Goal: Find contact information: Find contact information

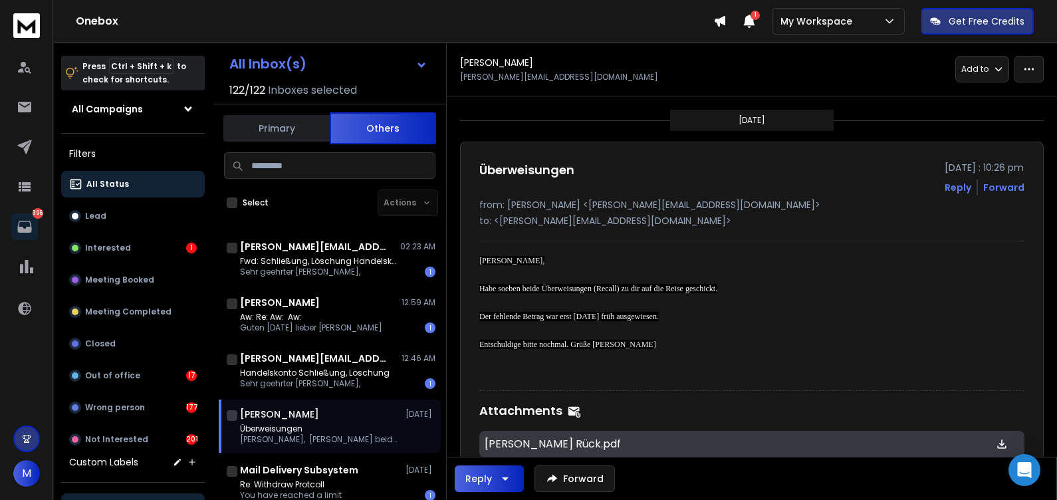
click at [585, 289] on span "Habe soeben beide Überweisungen (Recall) zu dir auf die Reise geschickt." at bounding box center [598, 288] width 238 height 9
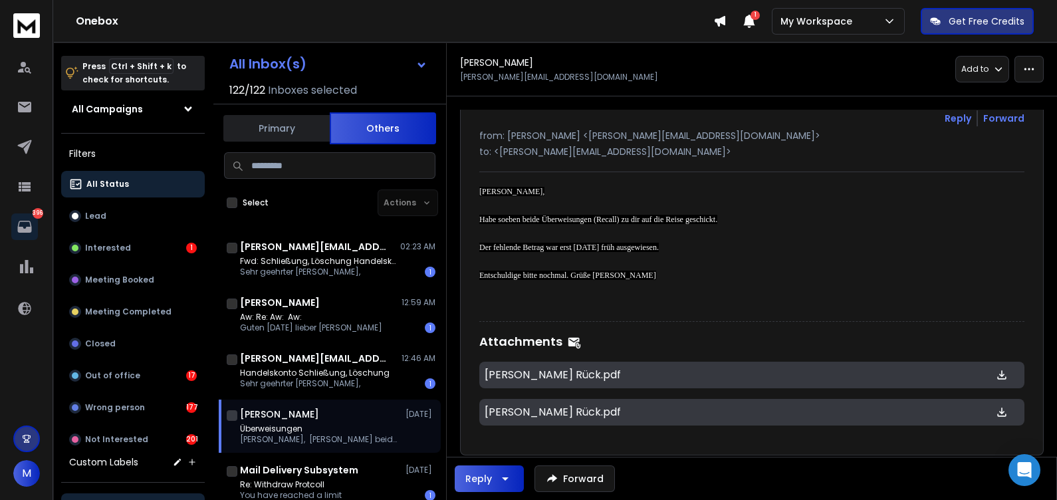
scroll to position [98, 0]
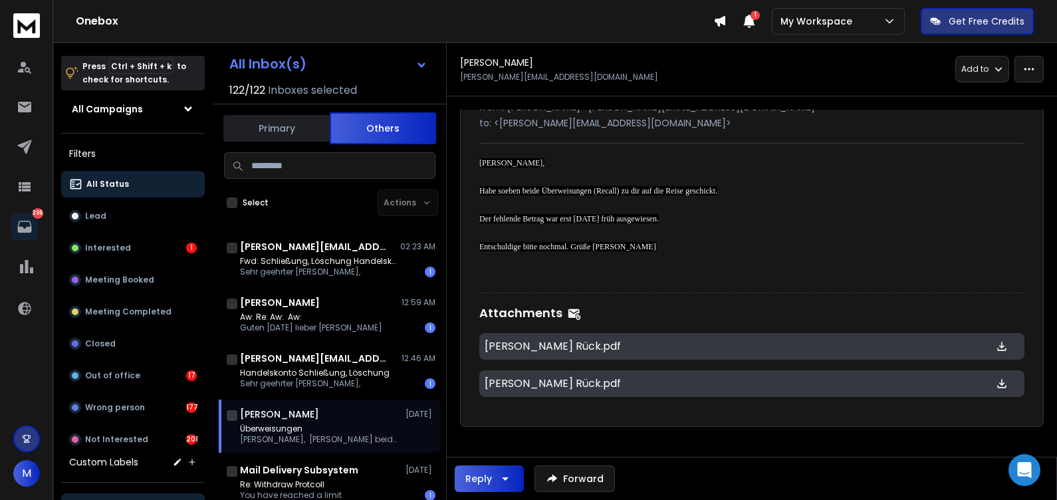
click at [289, 121] on button "Primary" at bounding box center [276, 128] width 106 height 29
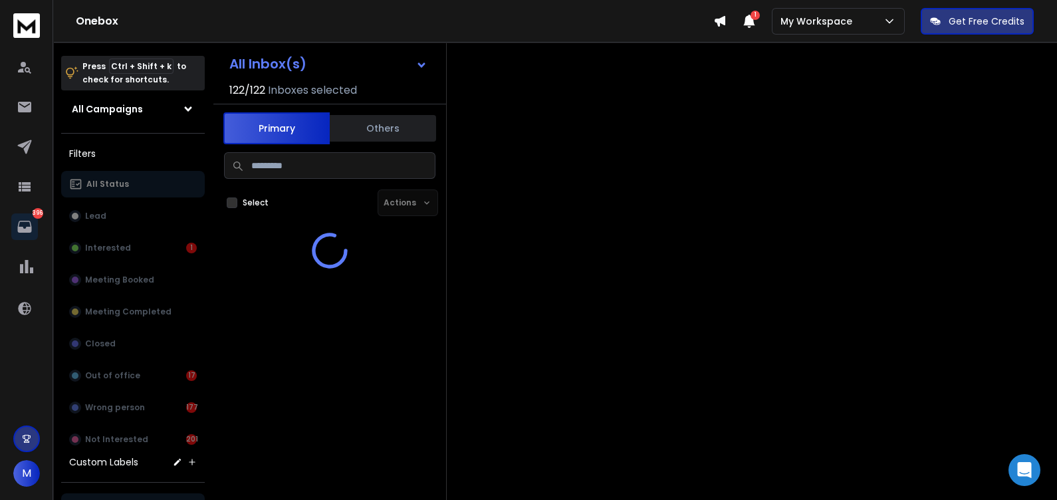
scroll to position [0, 0]
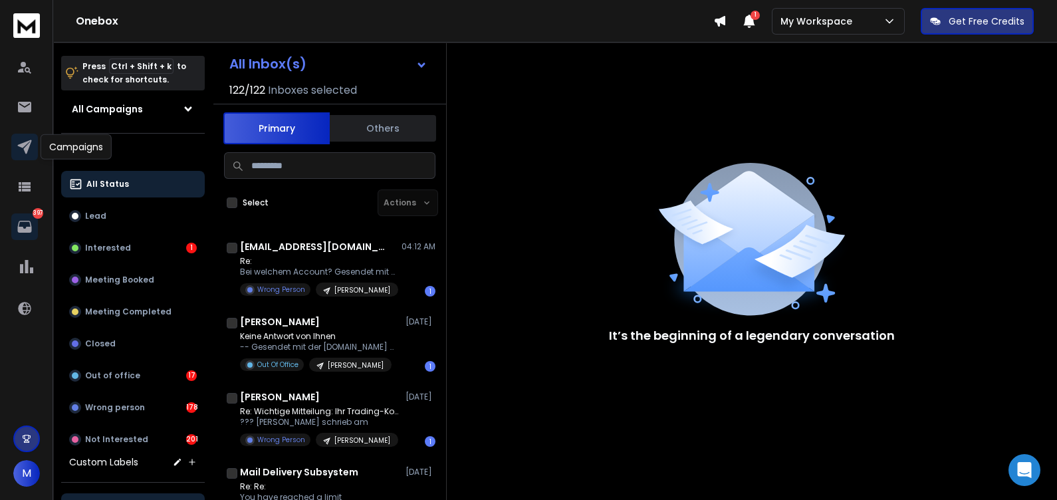
click at [30, 136] on link at bounding box center [24, 147] width 27 height 27
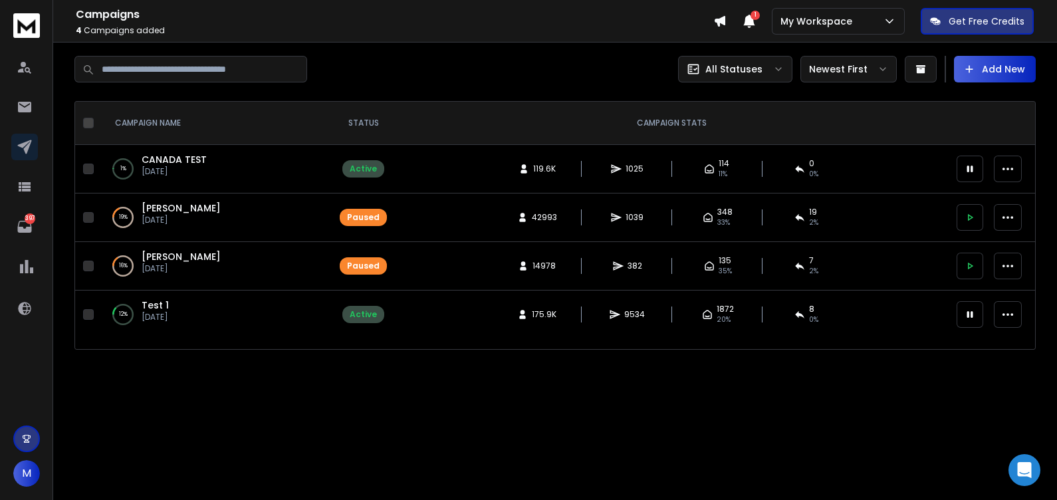
click at [156, 324] on div "Test 1 [DATE]" at bounding box center [155, 314] width 27 height 32
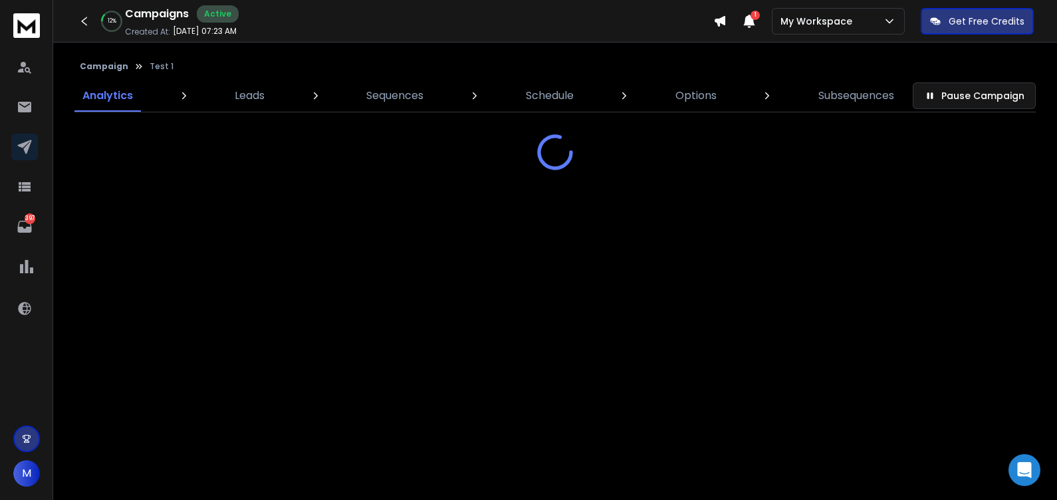
click at [747, 76] on div "Campaign Test 1" at bounding box center [554, 66] width 961 height 21
click at [689, 88] on p "Options" at bounding box center [695, 96] width 41 height 16
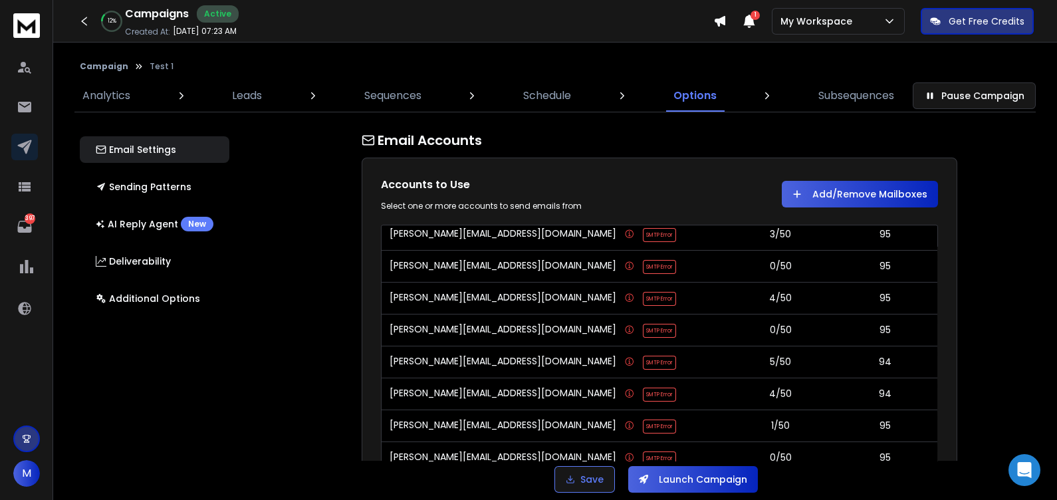
scroll to position [3557, 0]
click at [20, 146] on icon at bounding box center [25, 147] width 16 height 16
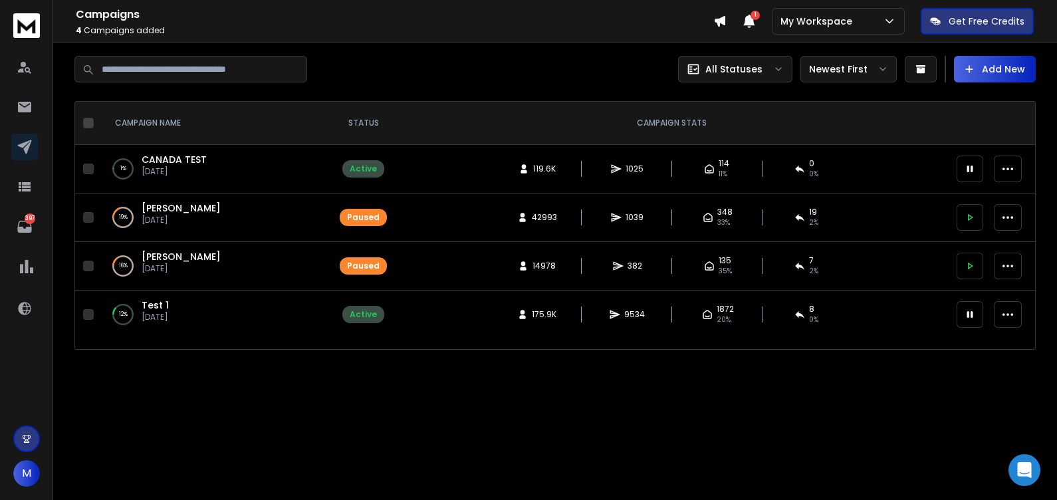
click at [154, 176] on div "CANADA TEST [DATE]" at bounding box center [174, 169] width 65 height 32
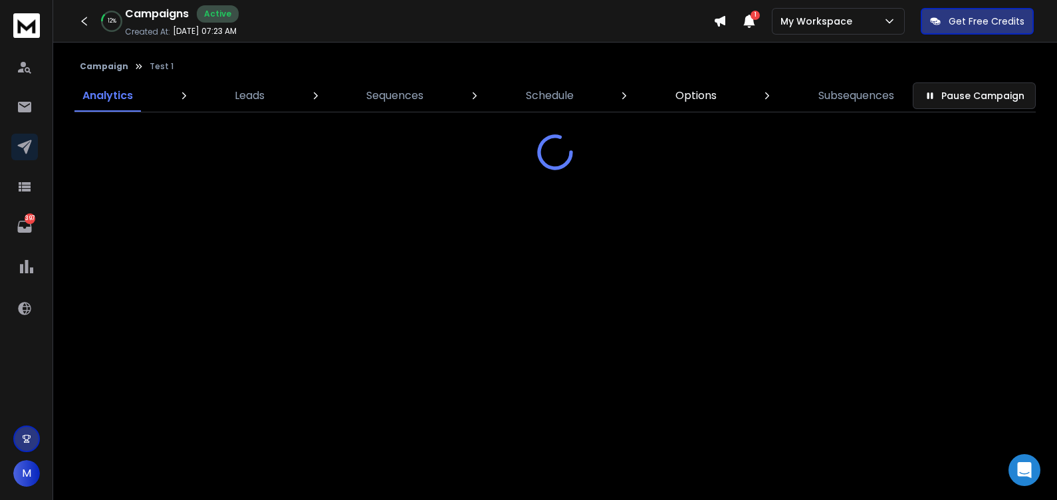
click at [689, 99] on p "Options" at bounding box center [695, 96] width 41 height 16
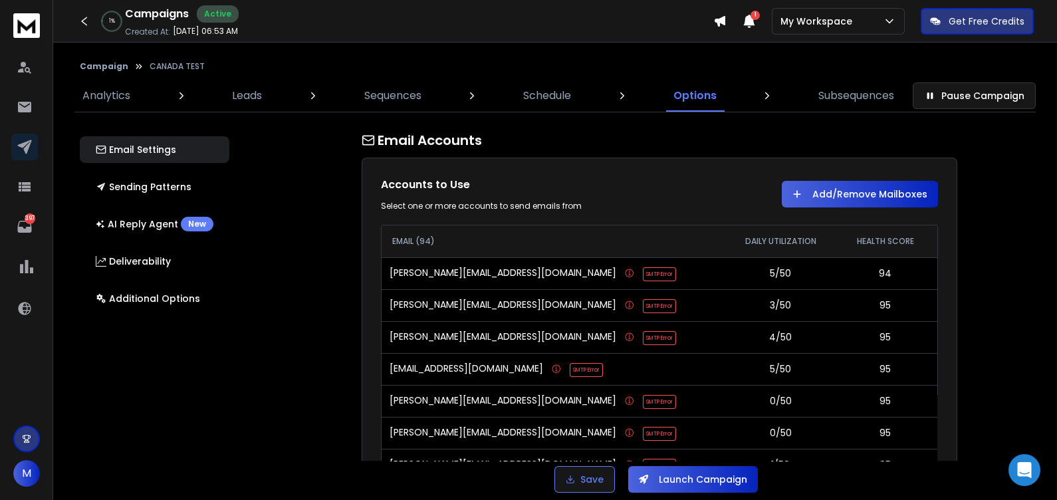
click at [37, 136] on link at bounding box center [24, 147] width 27 height 27
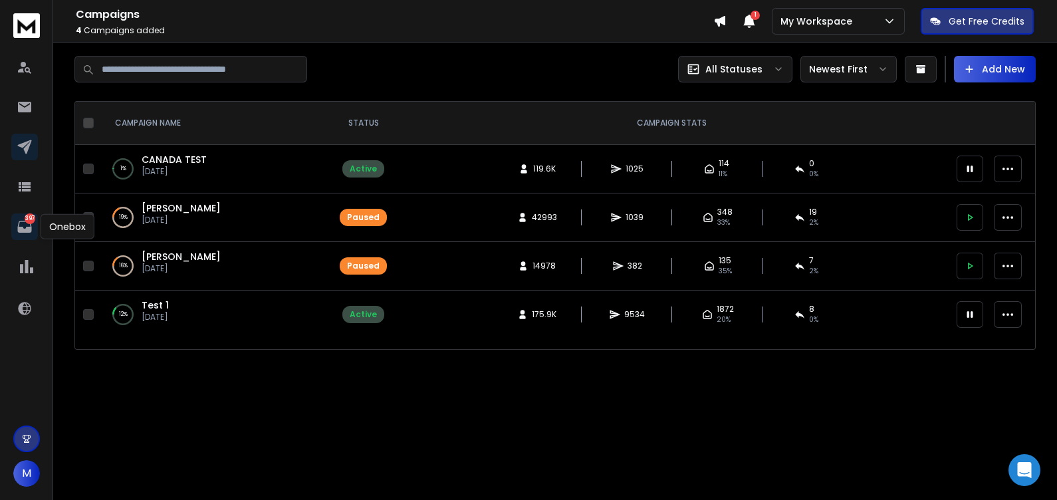
click at [27, 224] on p "397" at bounding box center [30, 218] width 11 height 11
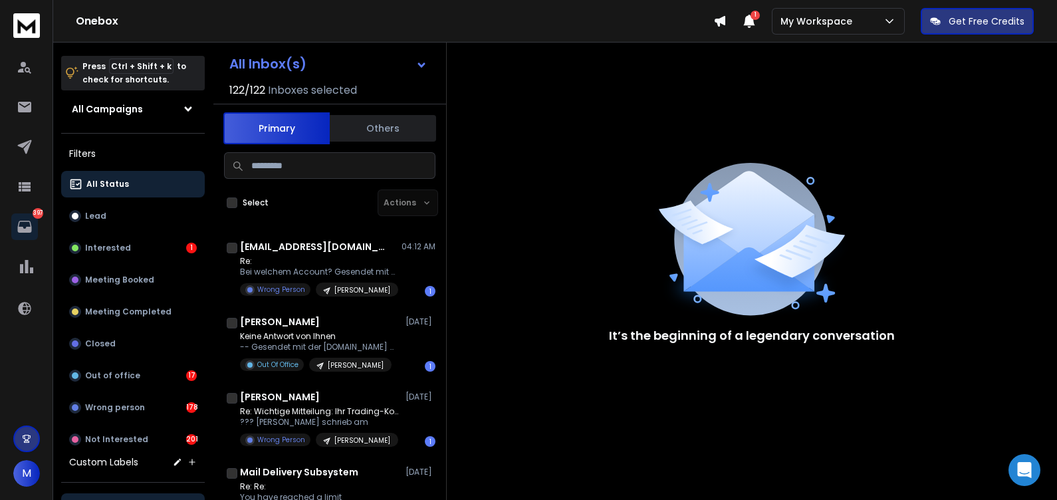
click at [266, 164] on input at bounding box center [329, 165] width 211 height 27
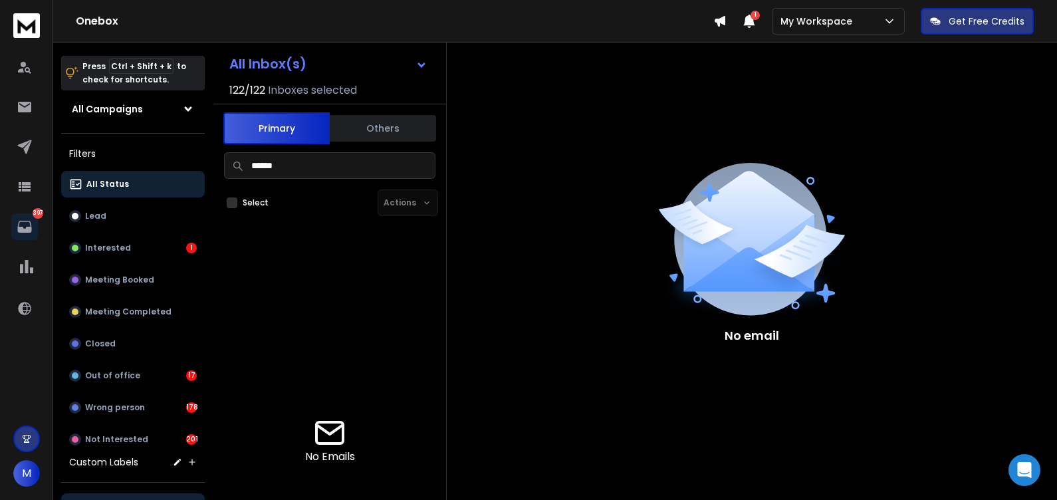
click at [284, 161] on input "******" at bounding box center [329, 165] width 211 height 27
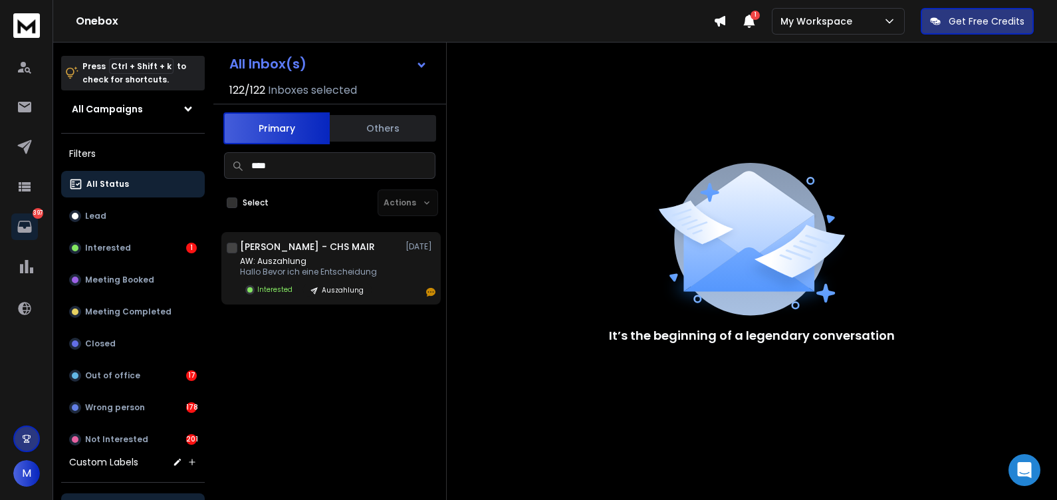
type input "****"
click at [326, 251] on h1 "[PERSON_NAME] - CHS MAIR" at bounding box center [307, 246] width 135 height 13
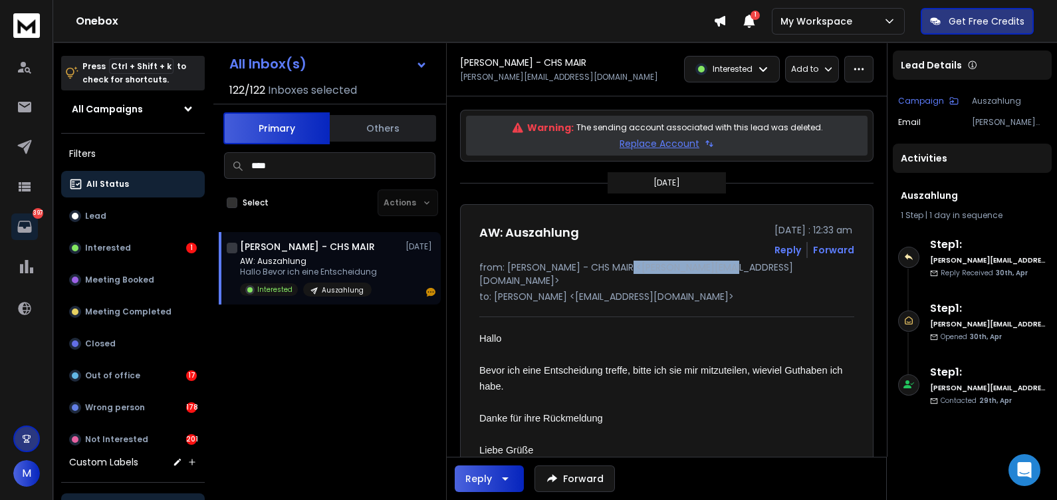
drag, startPoint x: 622, startPoint y: 267, endPoint x: 731, endPoint y: 269, distance: 109.1
click at [731, 269] on p "from: [PERSON_NAME] - CHS MAIR <[PERSON_NAME][EMAIL_ADDRESS][DOMAIN_NAME]>" at bounding box center [666, 274] width 375 height 27
copy p "[PERSON_NAME][EMAIL_ADDRESS][DOMAIN_NAME]"
